Goal: Check status: Check status

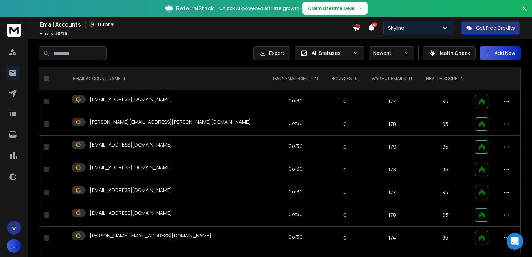
click at [409, 24] on button "Skyline" at bounding box center [418, 28] width 70 height 14
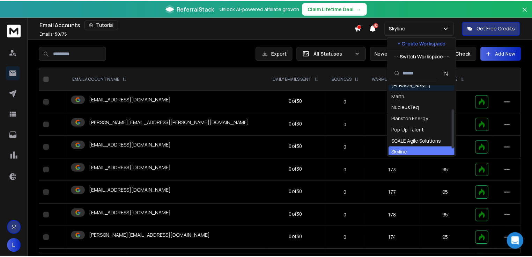
scroll to position [53, 0]
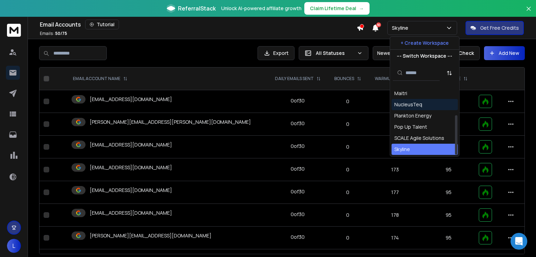
click at [415, 107] on div "NucleusTeq" at bounding box center [408, 104] width 28 height 7
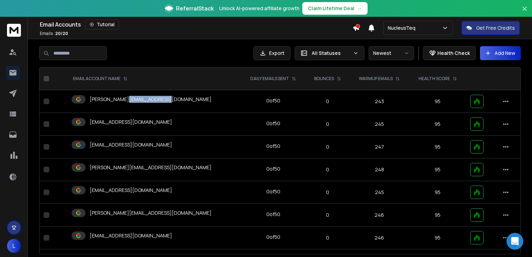
drag, startPoint x: 158, startPoint y: 102, endPoint x: 123, endPoint y: 101, distance: 35.6
click at [123, 101] on div "w.sellenraad@nucleusteqx.com" at bounding box center [154, 99] width 165 height 8
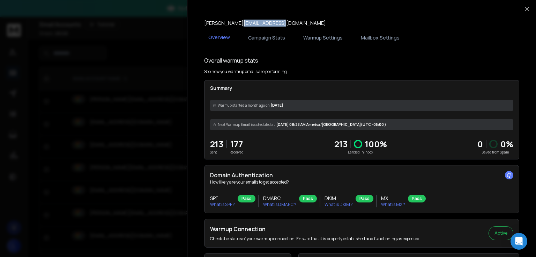
drag, startPoint x: 249, startPoint y: 27, endPoint x: 237, endPoint y: 28, distance: 11.6
copy p "nucleusteqx.com"
click at [129, 38] on div at bounding box center [268, 128] width 536 height 257
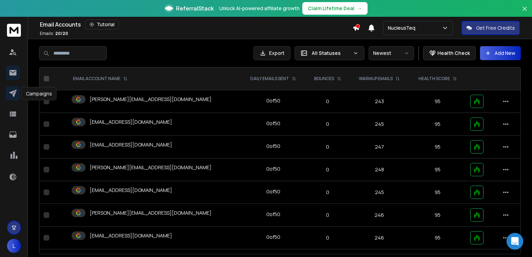
click at [12, 92] on icon at bounding box center [12, 93] width 7 height 7
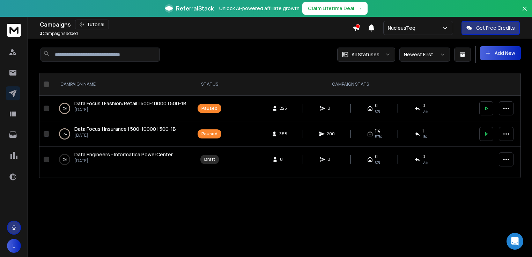
click at [486, 107] on icon at bounding box center [486, 108] width 6 height 6
